Goal: Task Accomplishment & Management: Complete application form

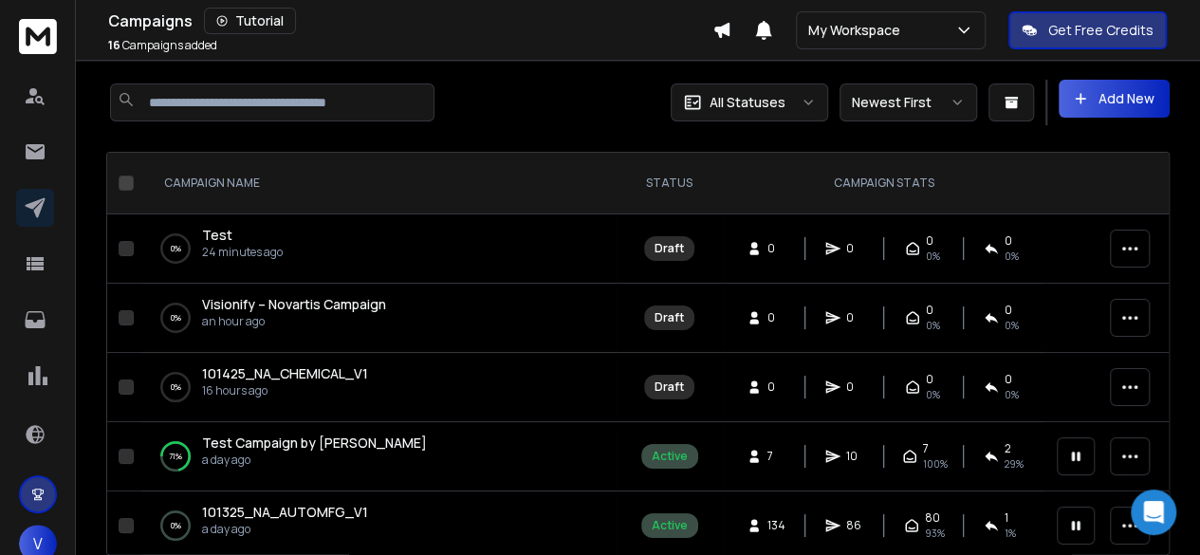
click at [1126, 244] on button "button" at bounding box center [1130, 249] width 40 height 38
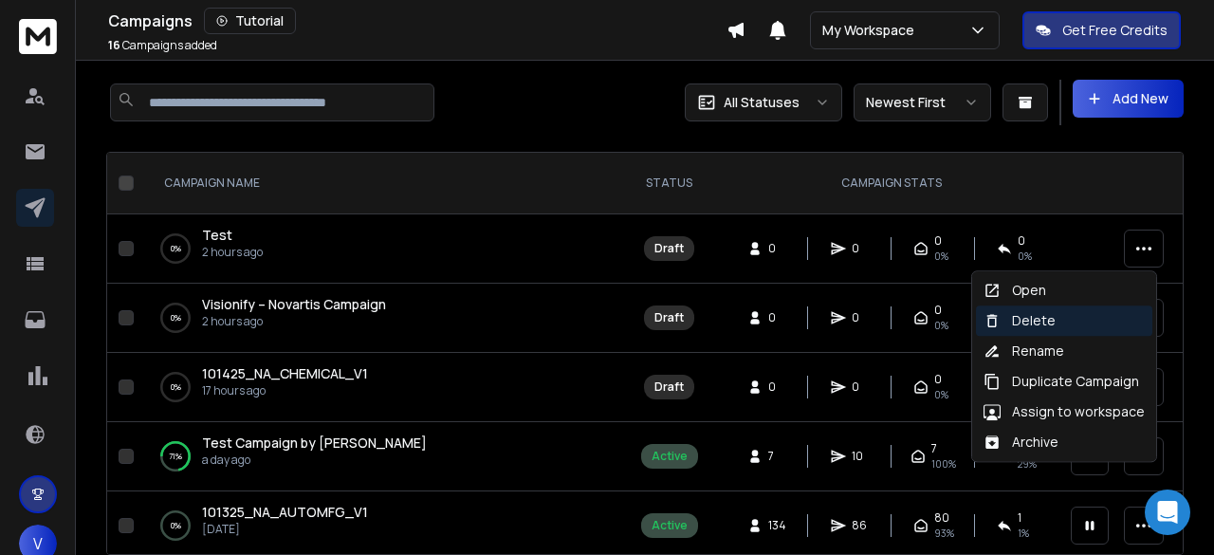
click at [1017, 321] on div "Delete" at bounding box center [1019, 320] width 72 height 19
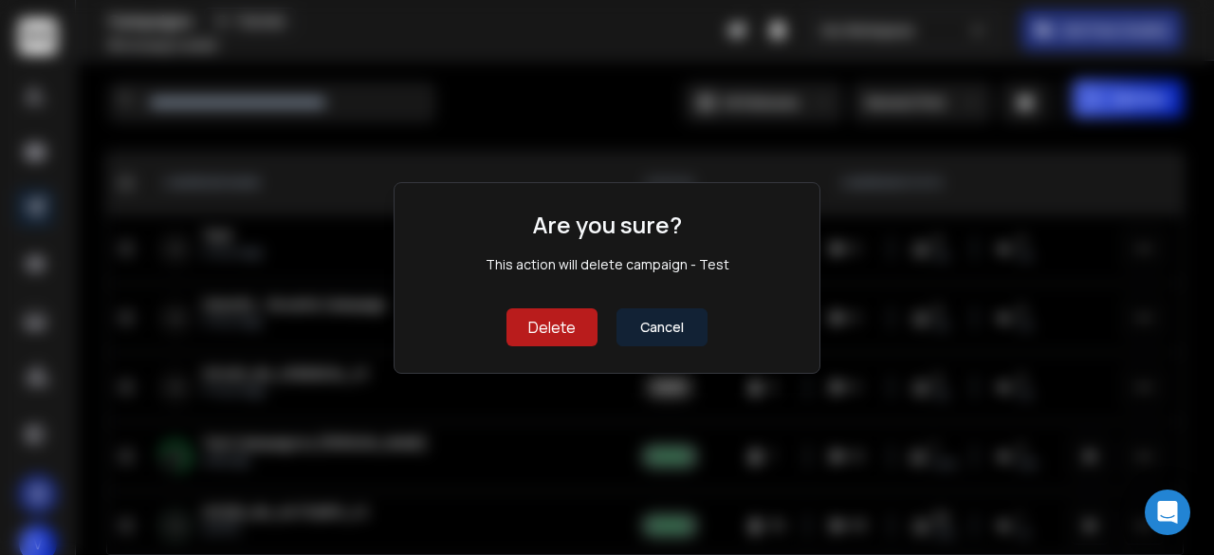
click at [584, 332] on button "Delete" at bounding box center [551, 327] width 91 height 38
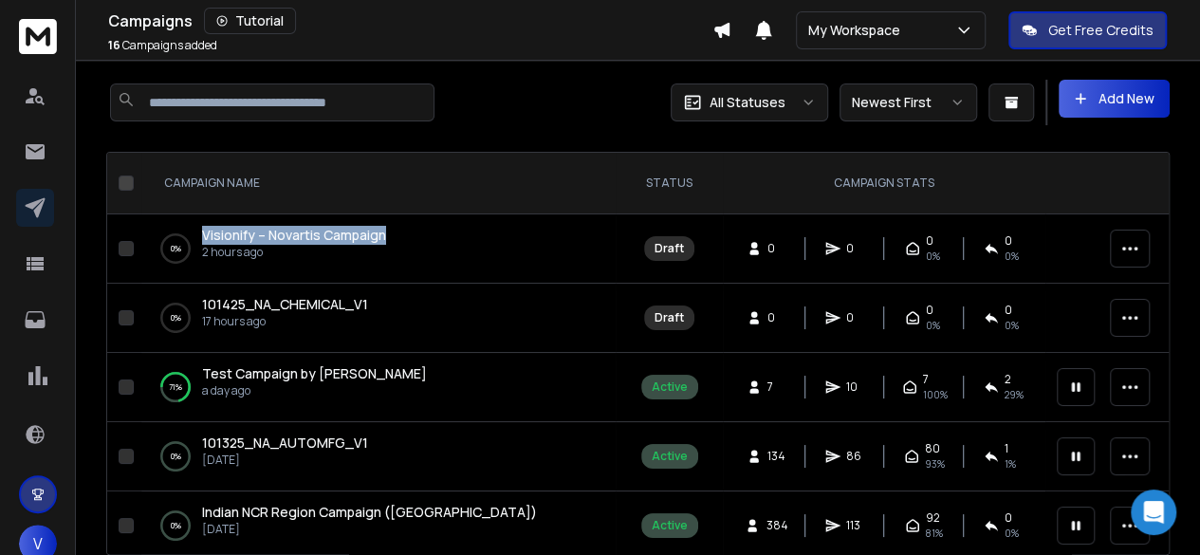
copy span "Visionify – Novartis Campaign"
drag, startPoint x: 451, startPoint y: 237, endPoint x: 196, endPoint y: 234, distance: 255.1
click at [196, 234] on div "0 % Visionify – Novartis Campaign 2 hours ago" at bounding box center [378, 249] width 436 height 46
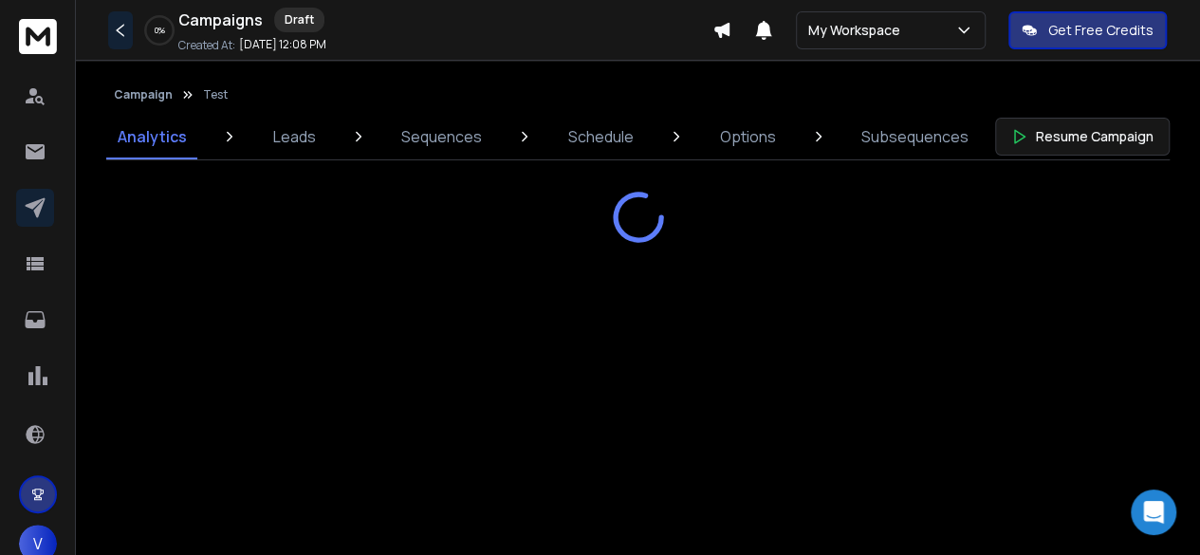
click at [120, 32] on icon at bounding box center [120, 30] width 8 height 12
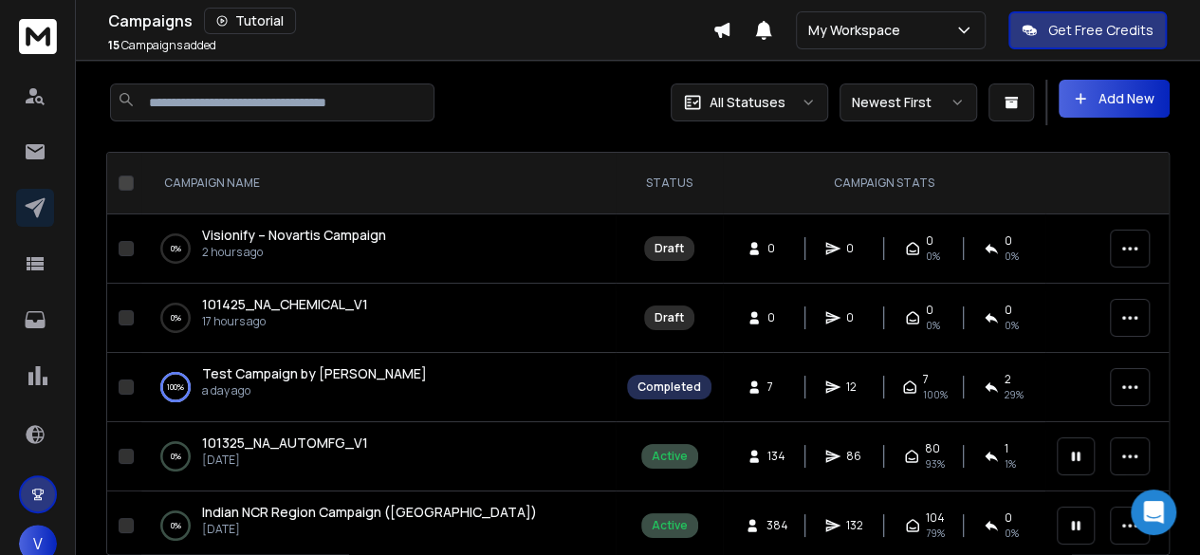
click at [1094, 101] on button "Add New" at bounding box center [1113, 99] width 111 height 38
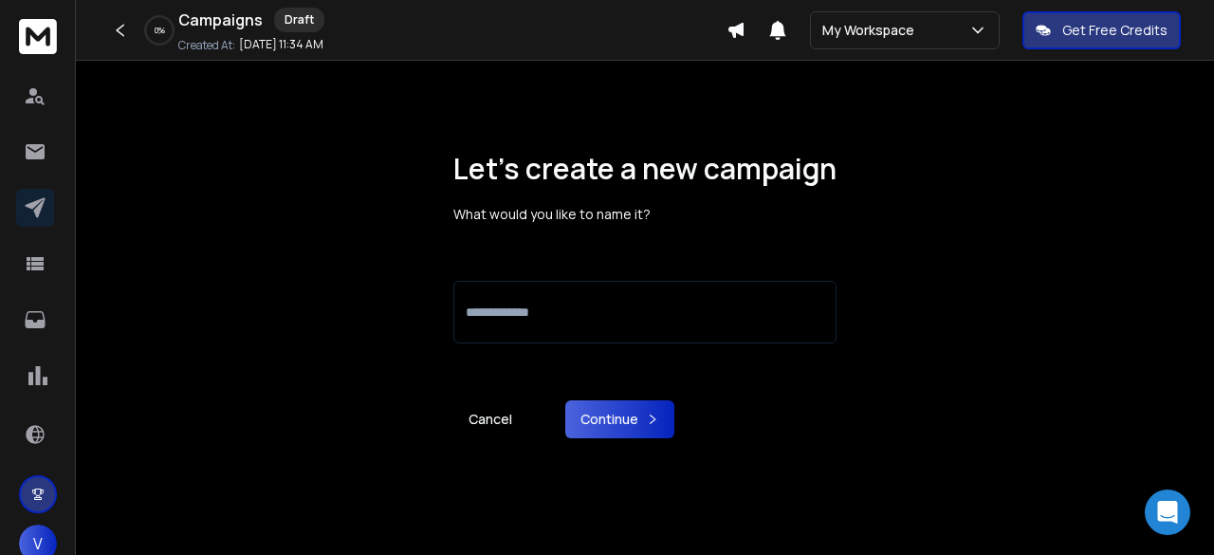
click at [578, 319] on input at bounding box center [644, 312] width 383 height 63
paste input "**********"
drag, startPoint x: 578, startPoint y: 313, endPoint x: 532, endPoint y: 316, distance: 46.6
click at [532, 316] on input "**********" at bounding box center [644, 312] width 383 height 63
type input "**********"
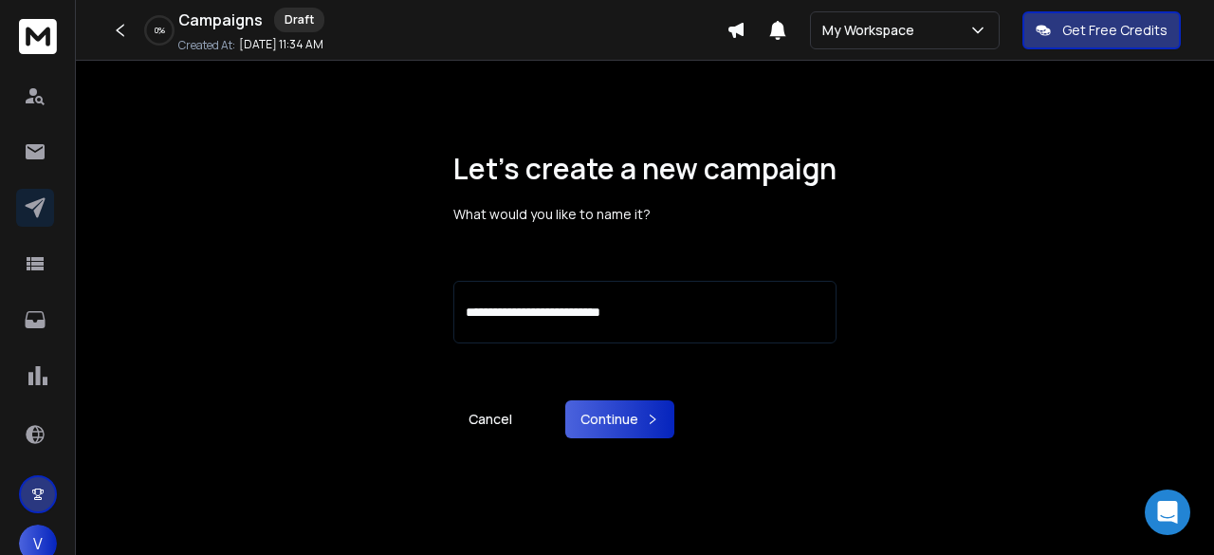
click at [618, 409] on button "Continue" at bounding box center [619, 419] width 109 height 38
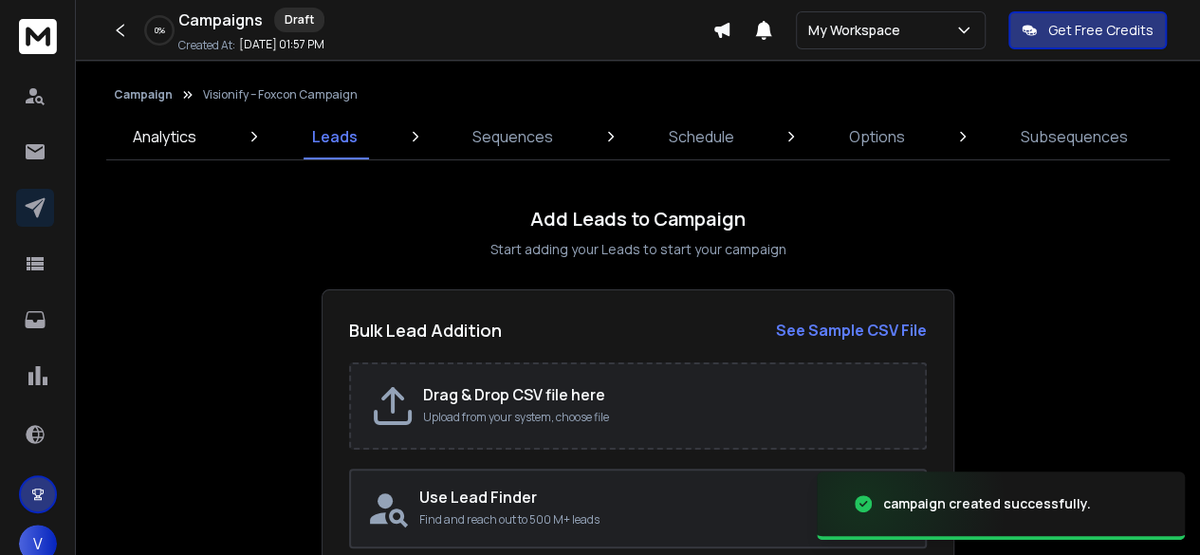
click at [201, 138] on link "Analytics" at bounding box center [164, 137] width 86 height 46
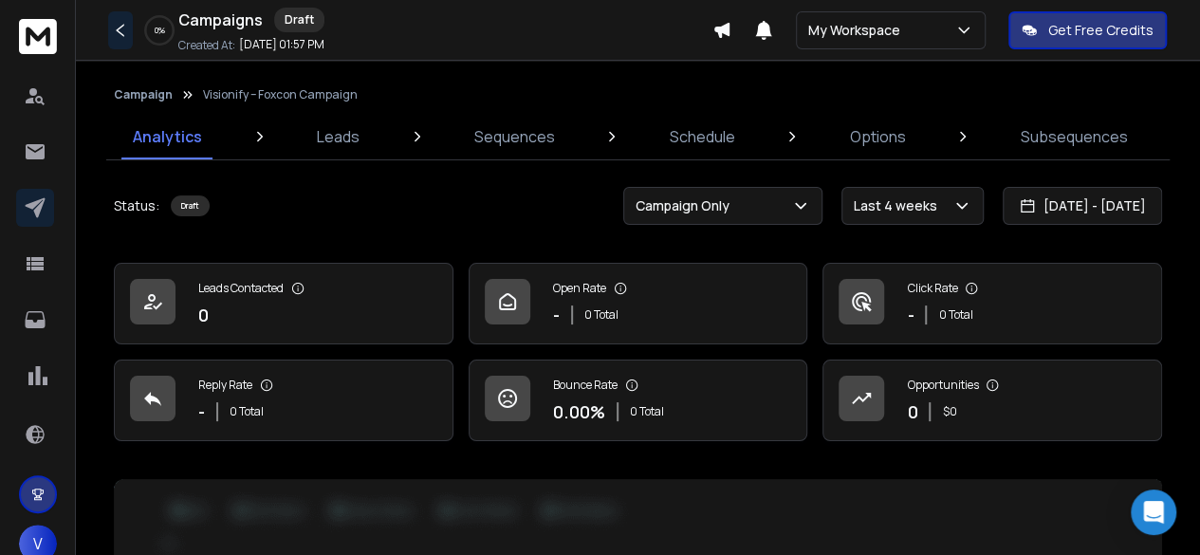
click at [124, 28] on icon at bounding box center [120, 30] width 17 height 17
